Goal: Find specific page/section: Find specific page/section

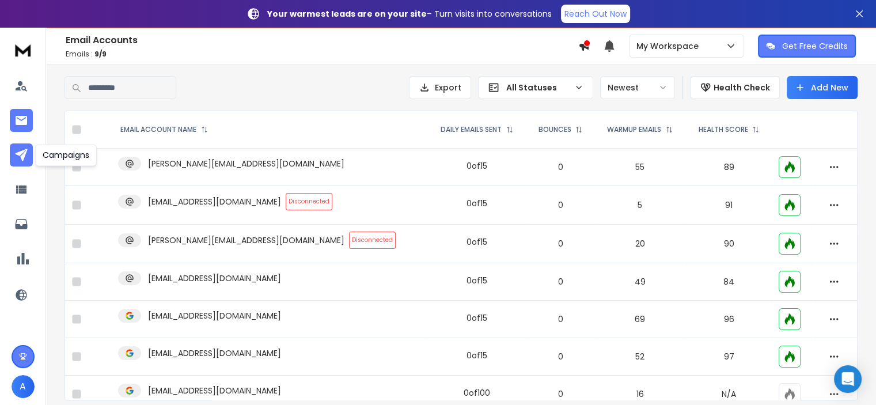
click at [23, 153] on icon at bounding box center [21, 155] width 14 height 14
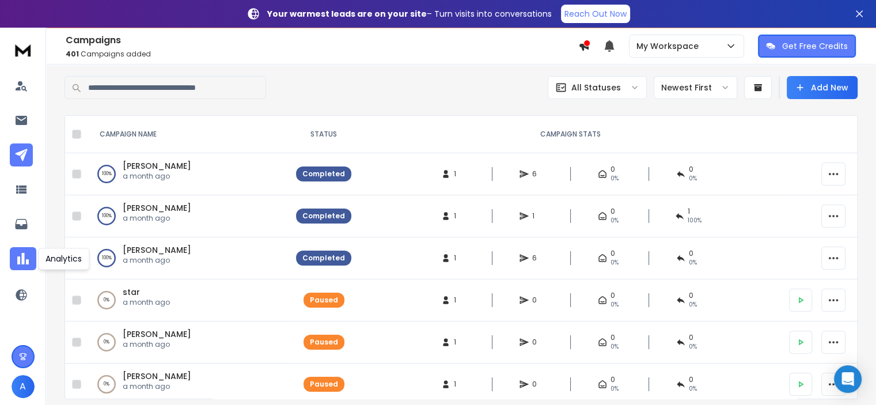
click at [29, 253] on icon at bounding box center [22, 258] width 17 height 17
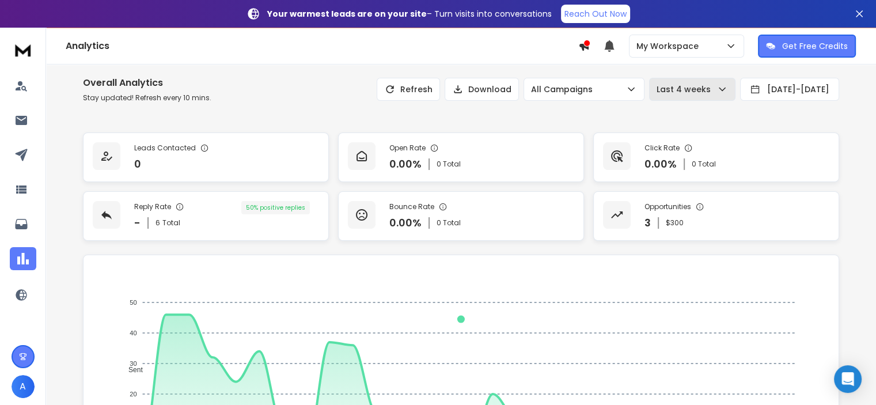
click at [656, 86] on p "Last 4 weeks" at bounding box center [685, 89] width 59 height 12
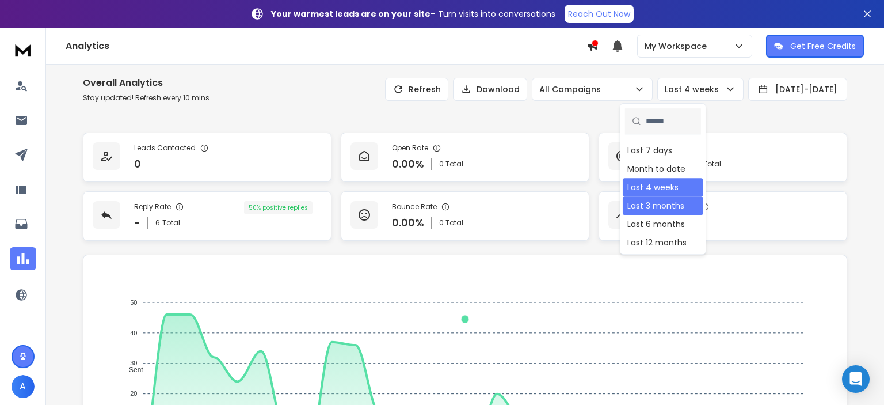
click at [664, 203] on div "Last 3 months" at bounding box center [656, 206] width 57 height 12
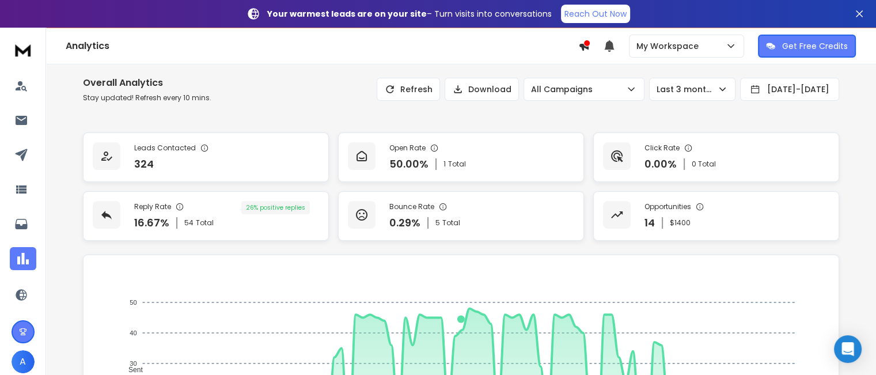
click at [453, 166] on span "Total" at bounding box center [457, 163] width 18 height 9
click at [362, 153] on icon at bounding box center [362, 156] width 14 height 14
click at [481, 157] on link "Open Rate 50.00 % 1 Total" at bounding box center [461, 157] width 246 height 50
